Goal: Task Accomplishment & Management: Use online tool/utility

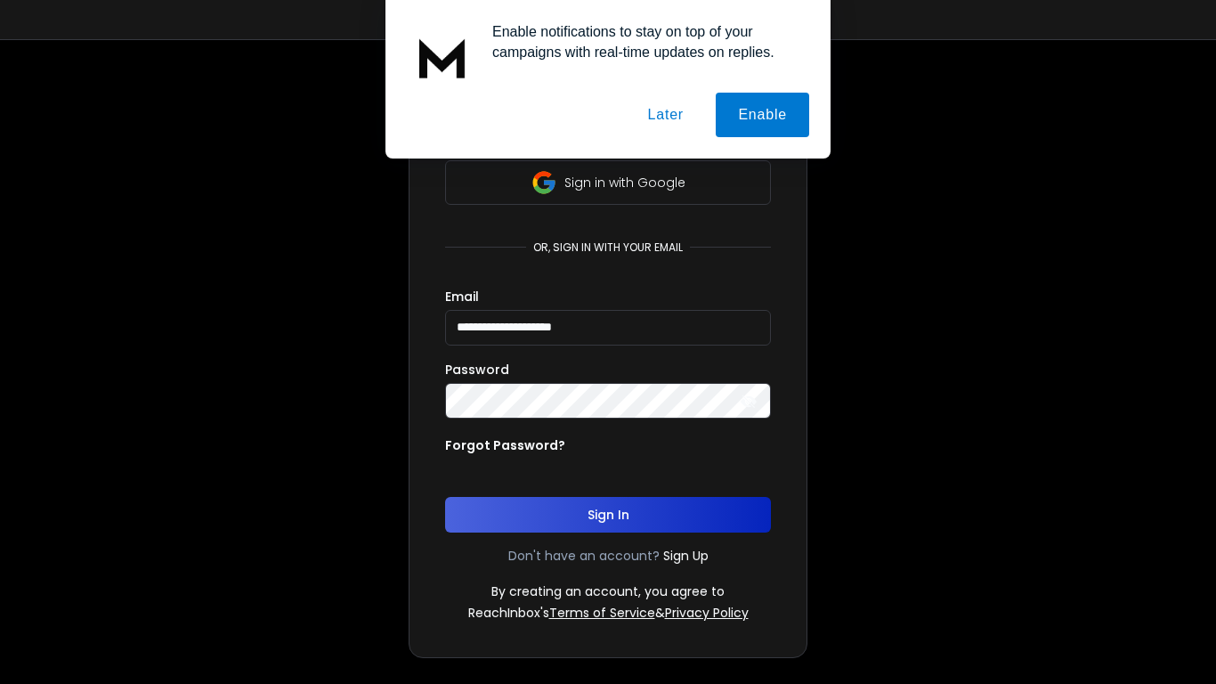
type input "**********"
click at [608, 514] on button "Sign In" at bounding box center [608, 515] width 326 height 36
